Goal: Task Accomplishment & Management: Manage account settings

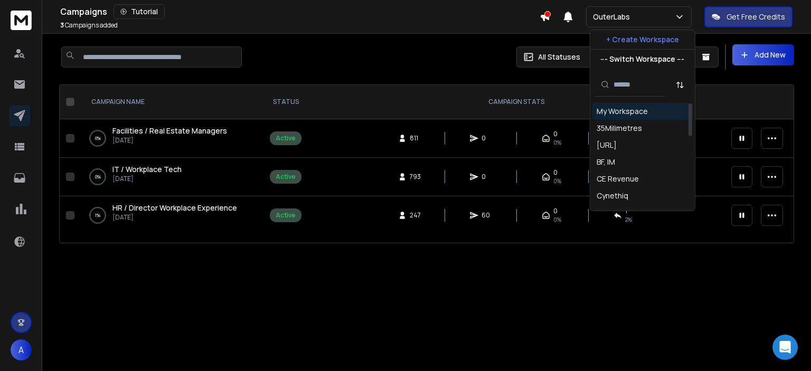
click at [646, 110] on div "My Workspace" at bounding box center [622, 111] width 51 height 11
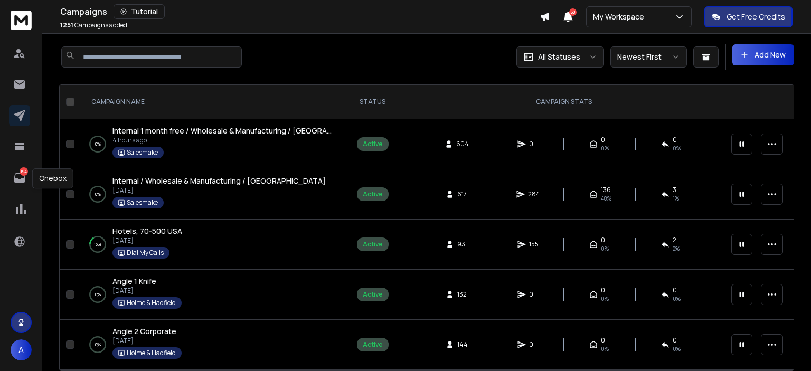
click at [17, 182] on icon at bounding box center [19, 178] width 11 height 10
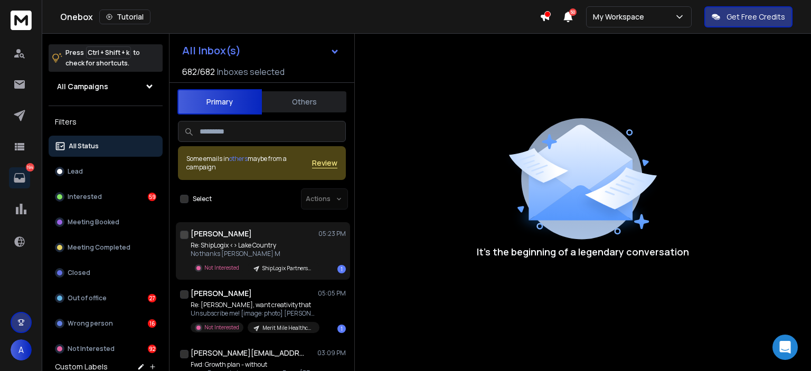
click at [329, 247] on div "Re: ShipLogix <> Lake Country No thanks Ken Klein M Not Interested ShipLogix Pa…" at bounding box center [268, 257] width 155 height 32
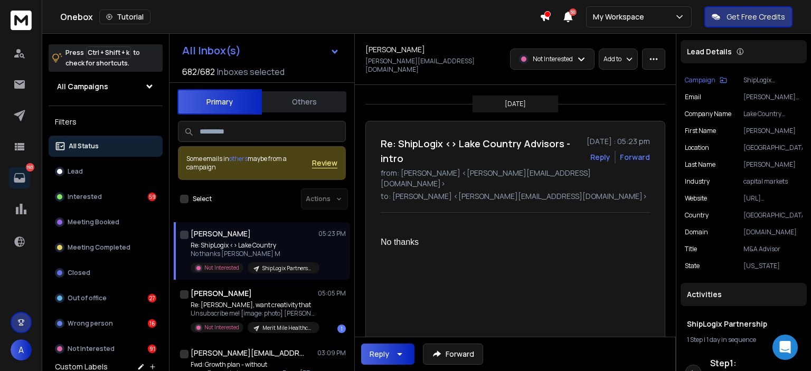
click at [654, 58] on icon "button" at bounding box center [654, 59] width 8 height 2
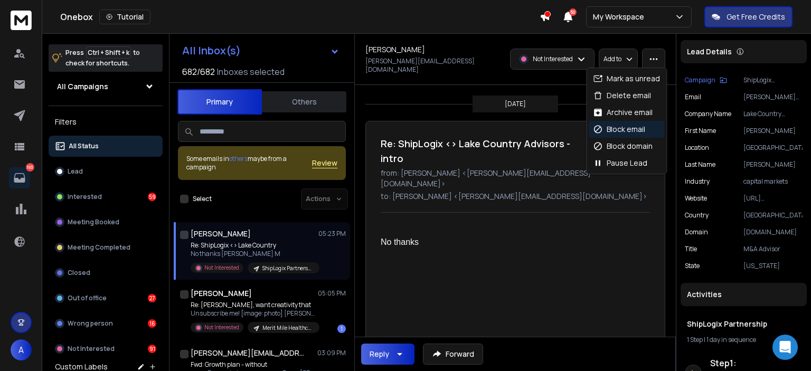
click at [652, 131] on div "Block email" at bounding box center [627, 129] width 76 height 17
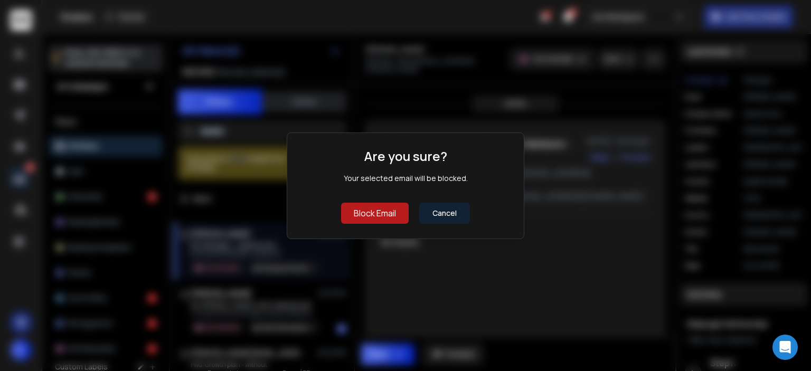
click at [373, 215] on button "Block Email" at bounding box center [375, 213] width 68 height 21
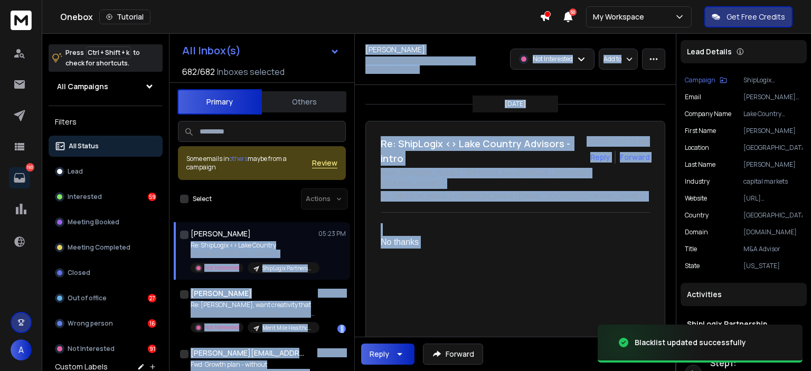
drag, startPoint x: 354, startPoint y: 225, endPoint x: 357, endPoint y: 248, distance: 23.3
click at [357, 248] on div "All Inbox(s) 682 / 682 Inboxes selected Primary Others Some emails in others ma…" at bounding box center [490, 219] width 642 height 371
click at [355, 237] on div "All Inbox(s) 682 / 682 Inboxes selected Primary Others Some emails in others ma…" at bounding box center [490, 219] width 642 height 371
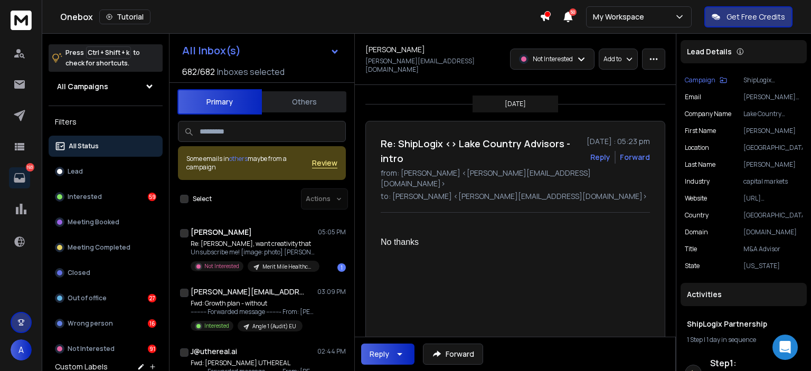
scroll to position [75, 0]
